Goal: Navigation & Orientation: Find specific page/section

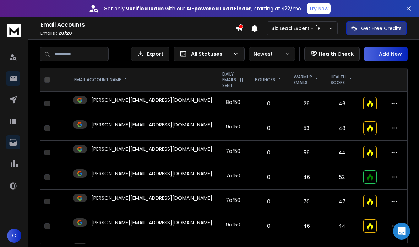
click at [18, 138] on link at bounding box center [13, 142] width 14 height 14
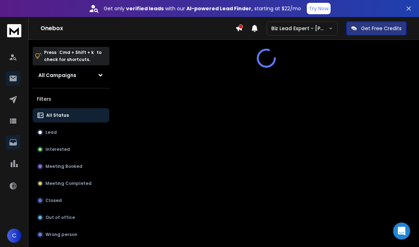
click at [13, 81] on icon at bounding box center [13, 79] width 7 height 6
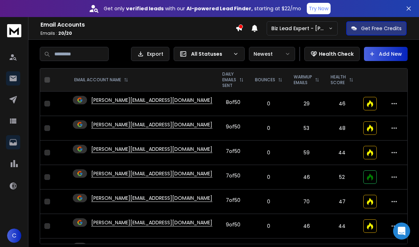
click at [17, 142] on link at bounding box center [13, 142] width 14 height 14
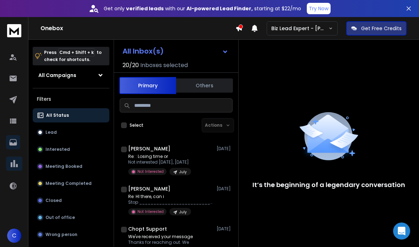
click at [16, 167] on icon at bounding box center [14, 163] width 11 height 11
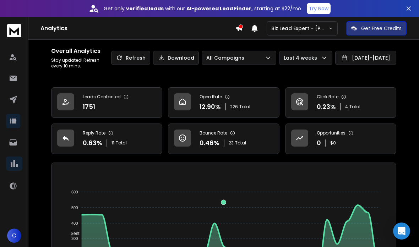
click at [13, 121] on icon at bounding box center [13, 120] width 6 height 5
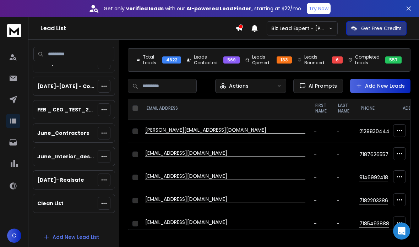
scroll to position [957, 0]
click at [14, 82] on icon at bounding box center [13, 78] width 9 height 9
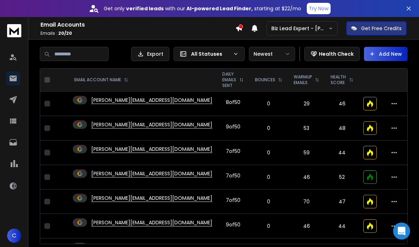
click at [369, 151] on icon at bounding box center [369, 152] width 7 height 7
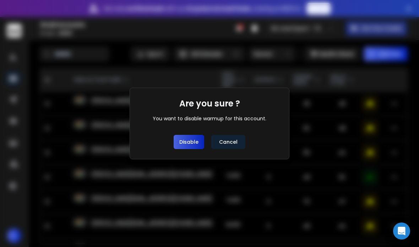
click at [222, 149] on button "Cancel" at bounding box center [228, 142] width 34 height 14
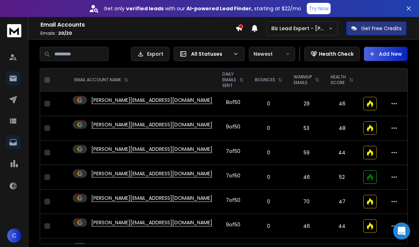
click at [16, 142] on icon at bounding box center [13, 142] width 9 height 9
